Goal: Task Accomplishment & Management: Manage account settings

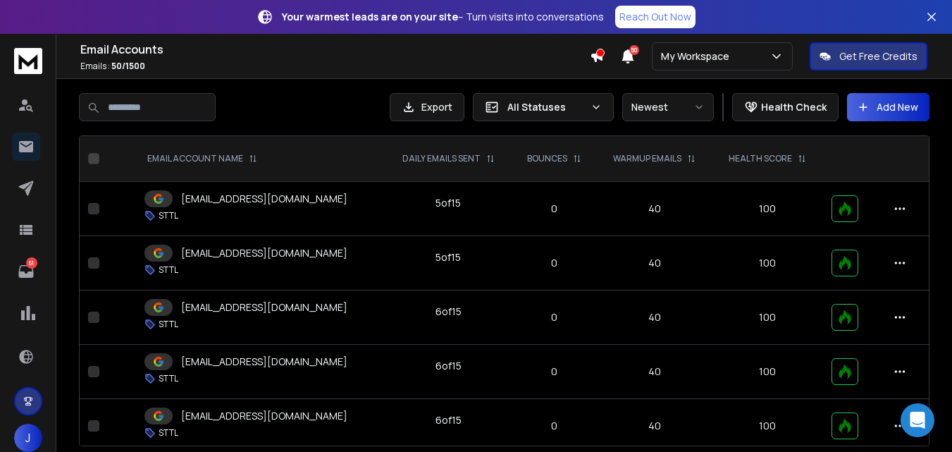
click at [915, 115] on button "Add New" at bounding box center [888, 107] width 82 height 28
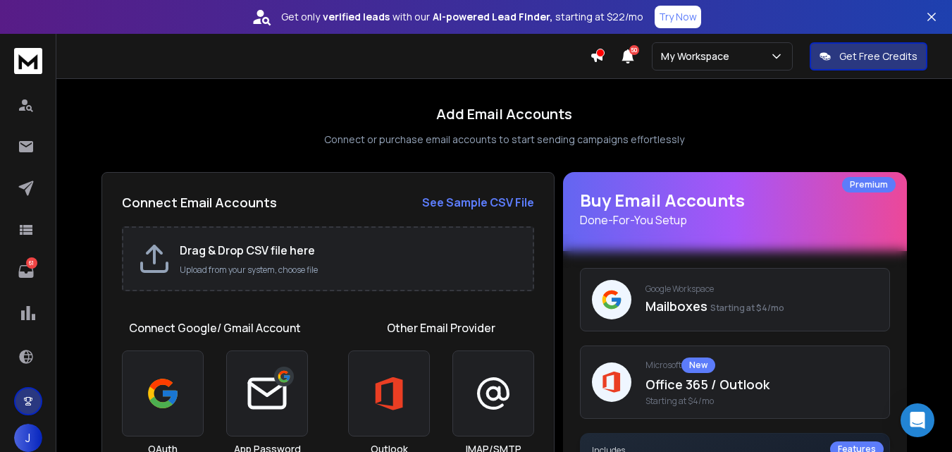
click at [168, 392] on icon at bounding box center [170, 397] width 15 height 14
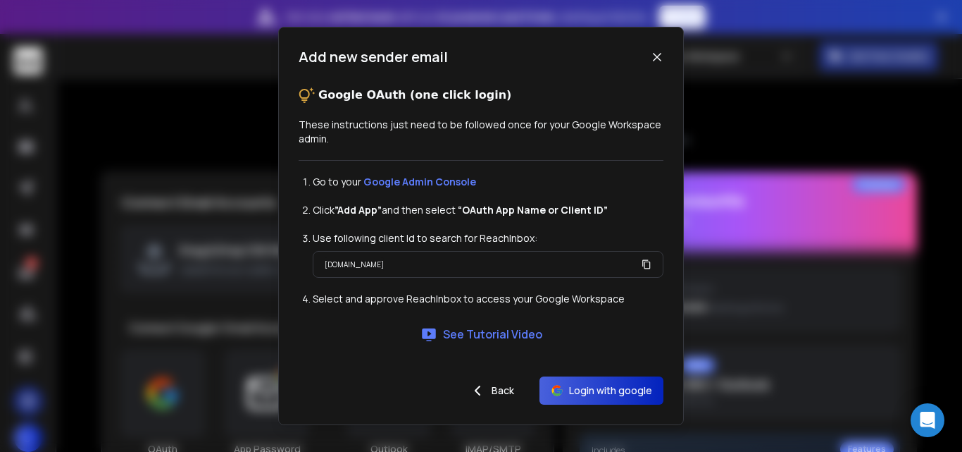
click at [607, 389] on button "Login with google" at bounding box center [602, 390] width 124 height 28
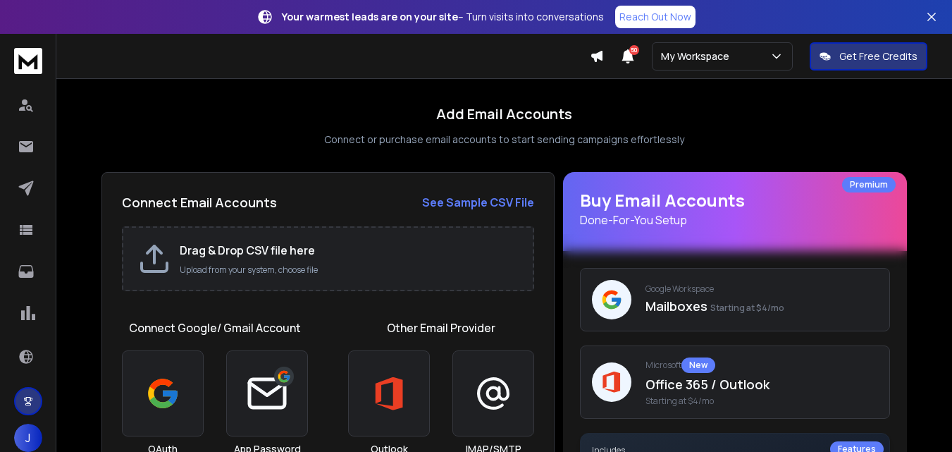
click at [191, 392] on div at bounding box center [163, 393] width 82 height 86
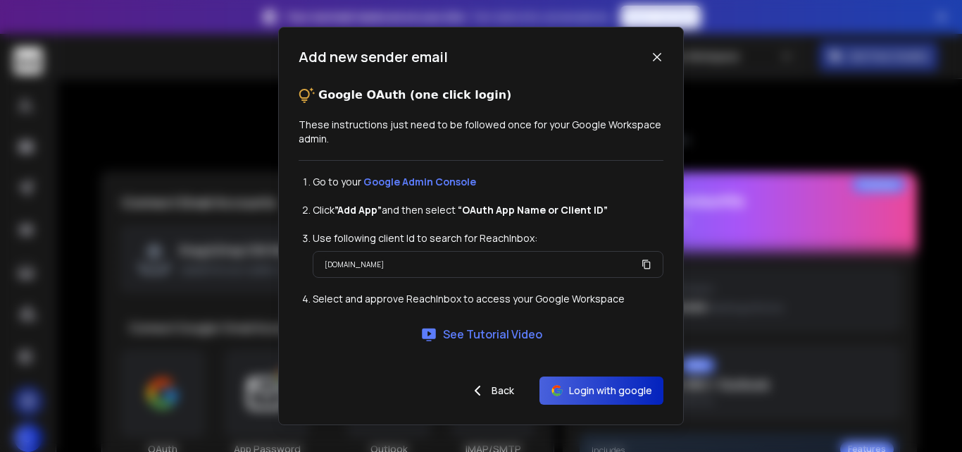
click at [609, 389] on button "Login with google" at bounding box center [602, 390] width 124 height 28
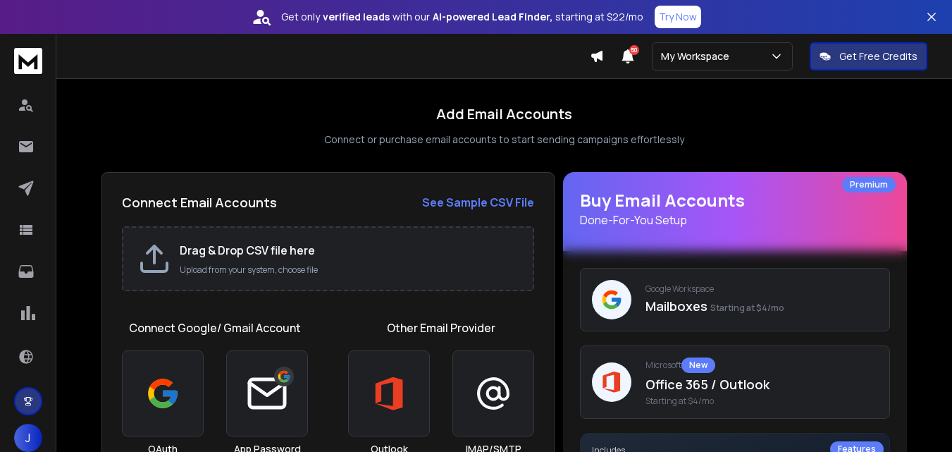
click at [177, 393] on icon at bounding box center [170, 397] width 15 height 14
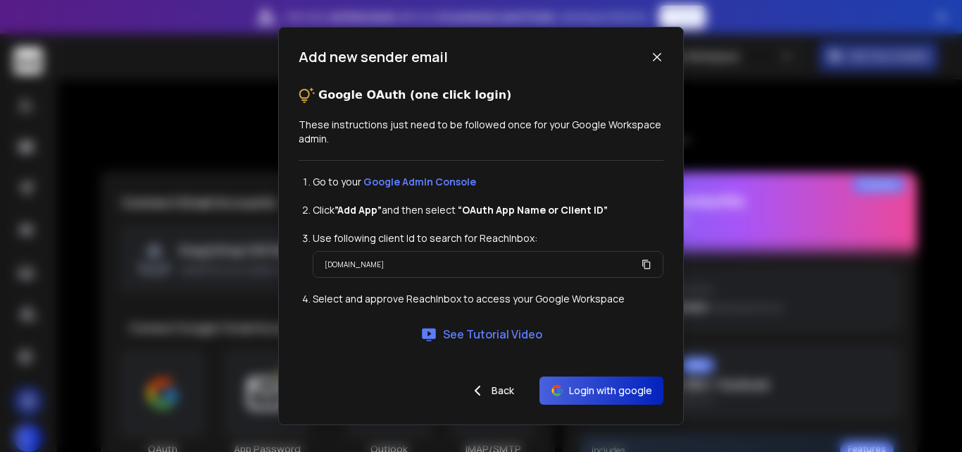
click at [587, 394] on button "Login with google" at bounding box center [602, 390] width 124 height 28
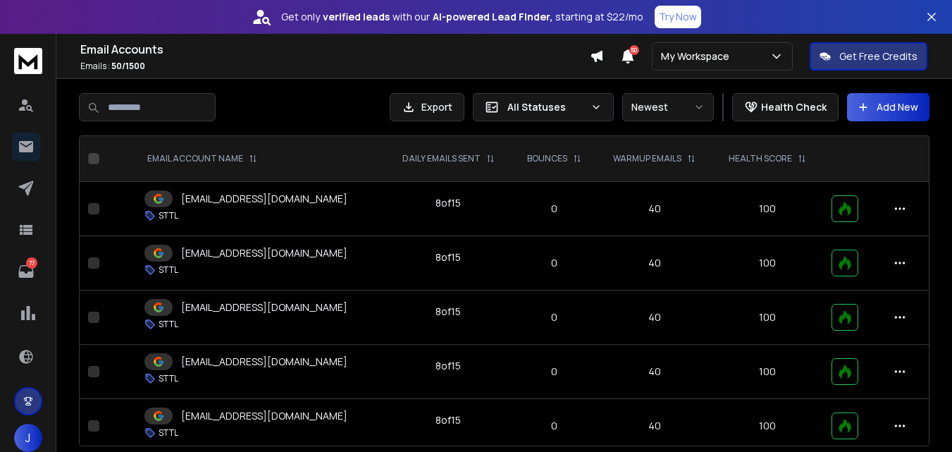
click at [867, 113] on button "Add New" at bounding box center [888, 107] width 82 height 28
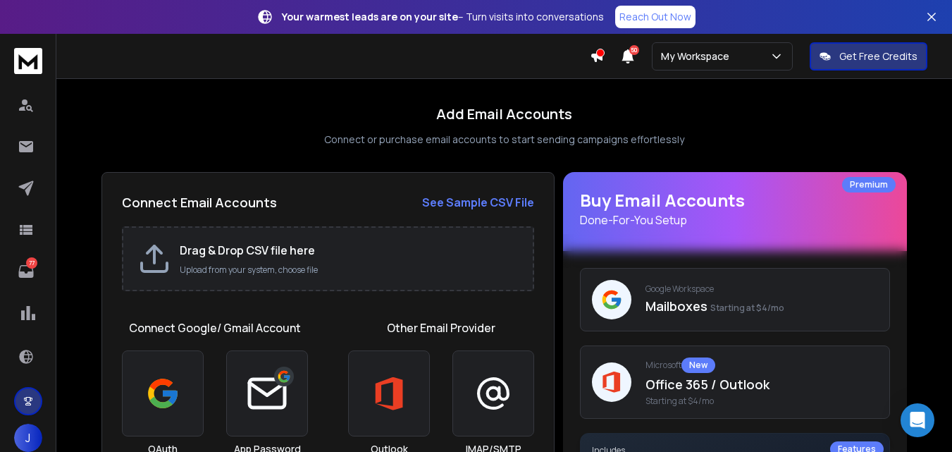
click at [174, 403] on icon at bounding box center [162, 393] width 35 height 42
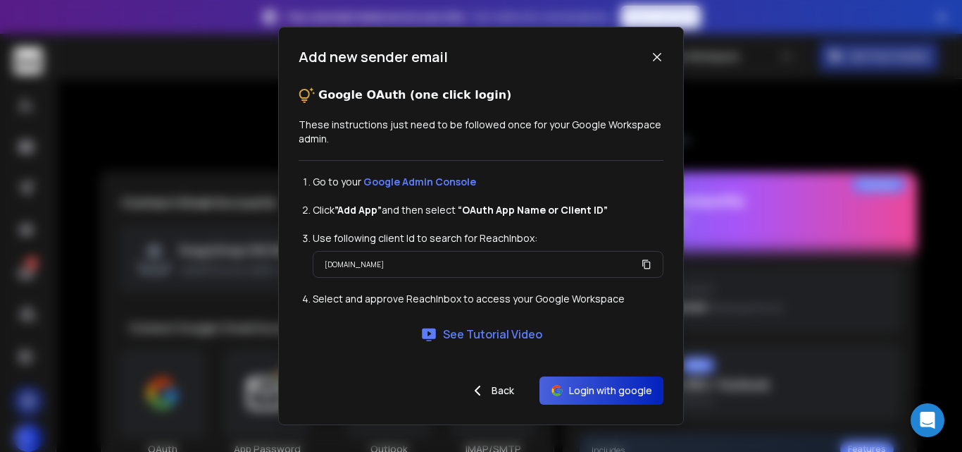
click at [574, 394] on button "Login with google" at bounding box center [602, 390] width 124 height 28
